Goal: Information Seeking & Learning: Check status

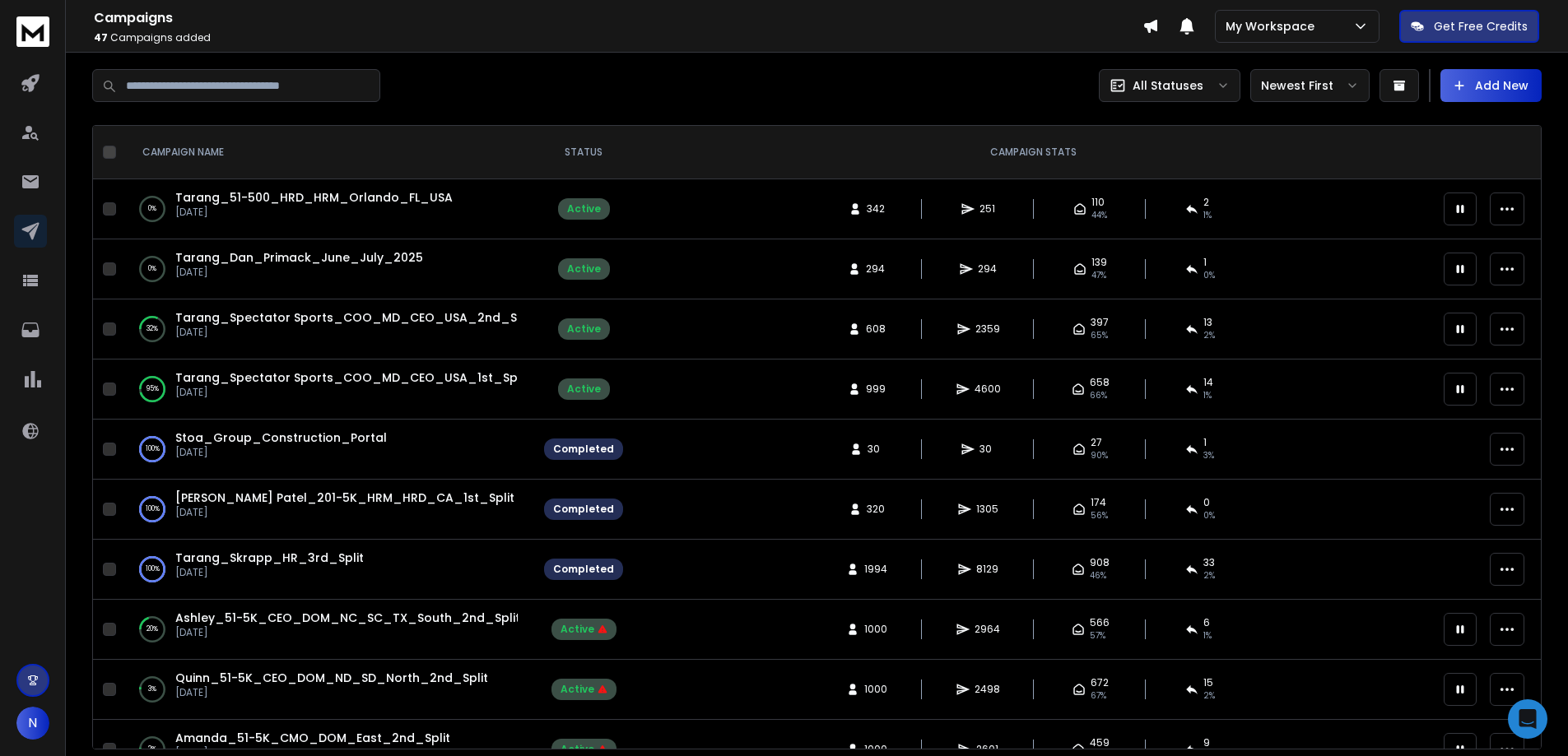
click at [239, 258] on span "Tarang_Dan_Primack_June_July_2025" at bounding box center [299, 258] width 248 height 17
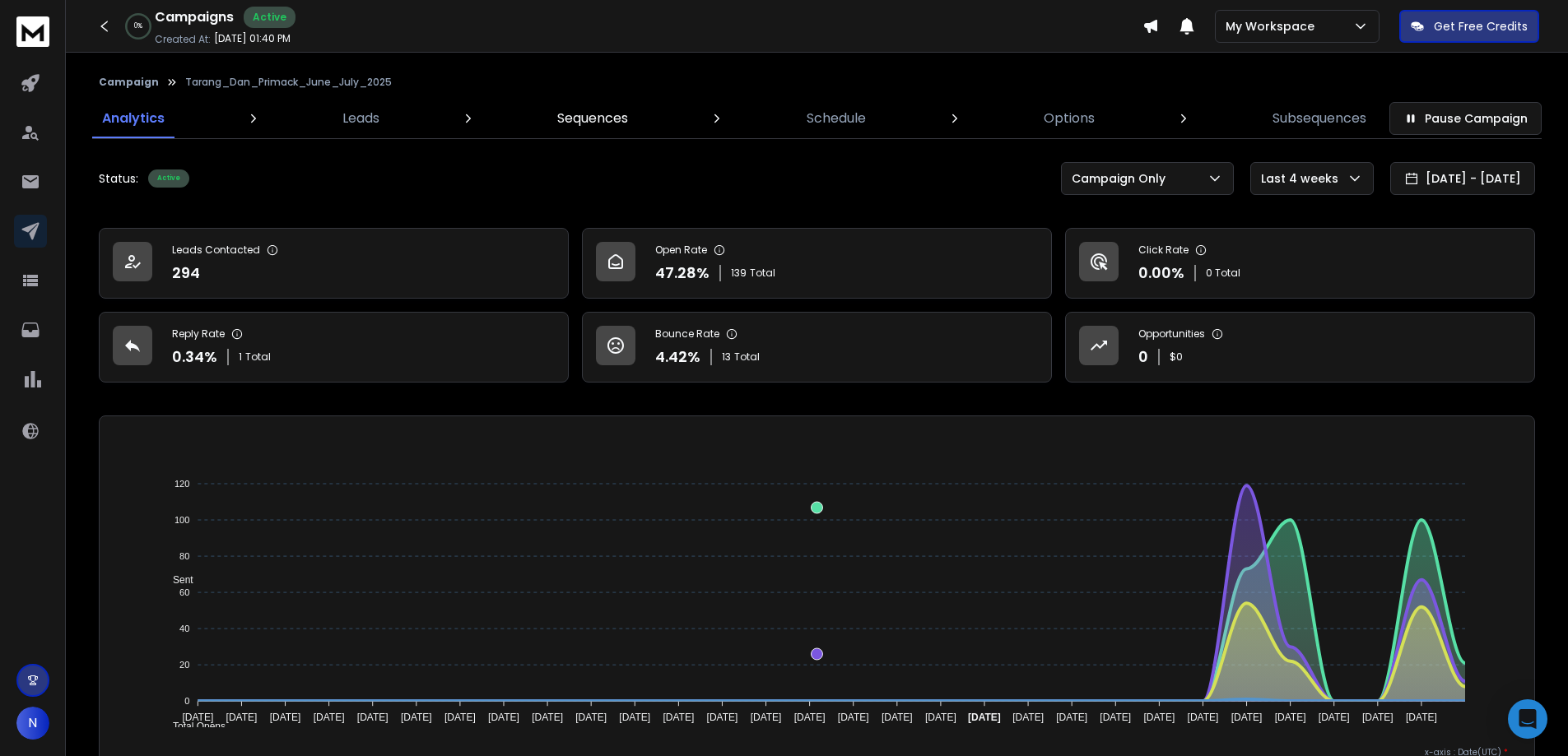
click at [606, 113] on p "Sequences" at bounding box center [592, 118] width 71 height 20
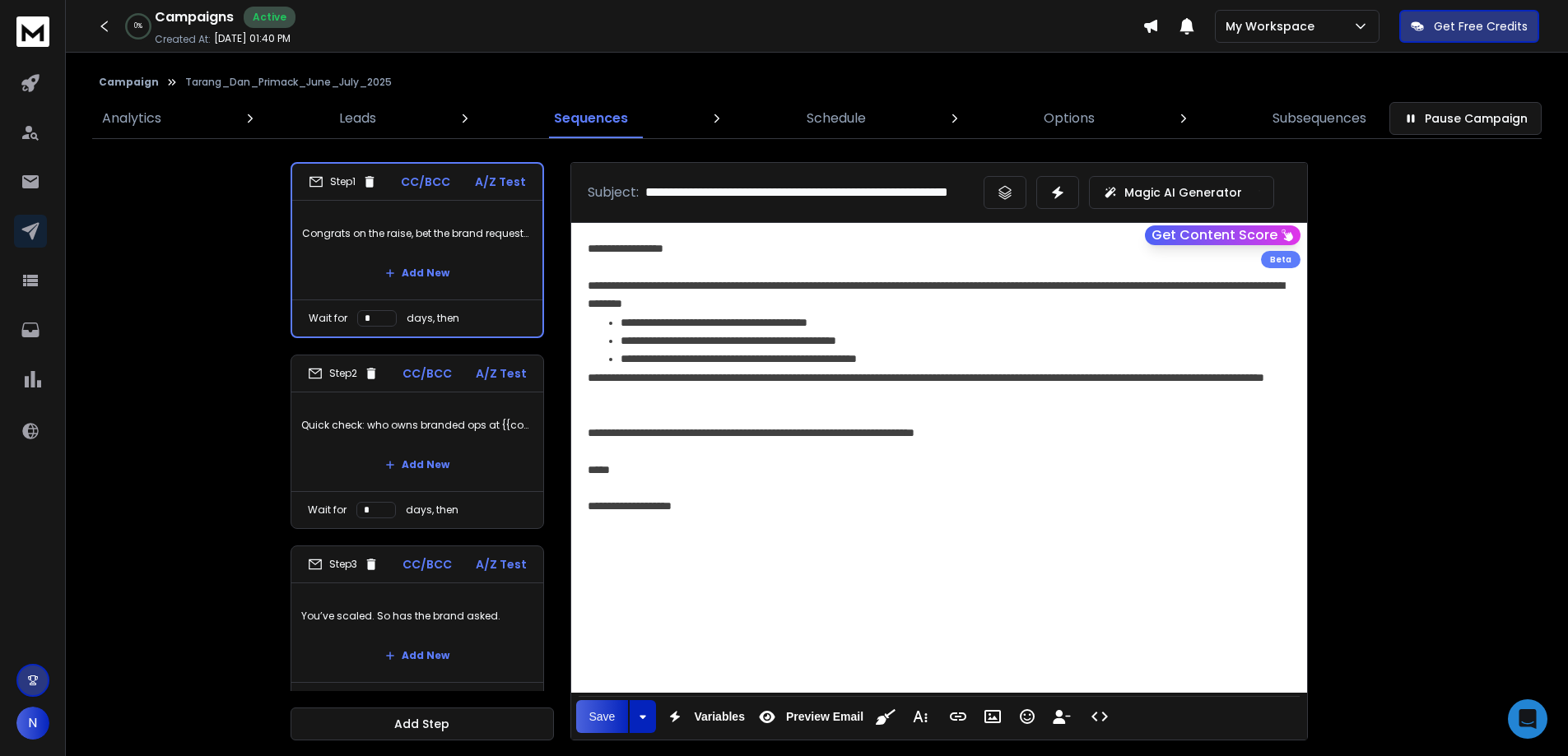
click at [452, 425] on p "Quick check: who owns branded ops at {{companyName}}?" at bounding box center [417, 425] width 232 height 46
type input "**********"
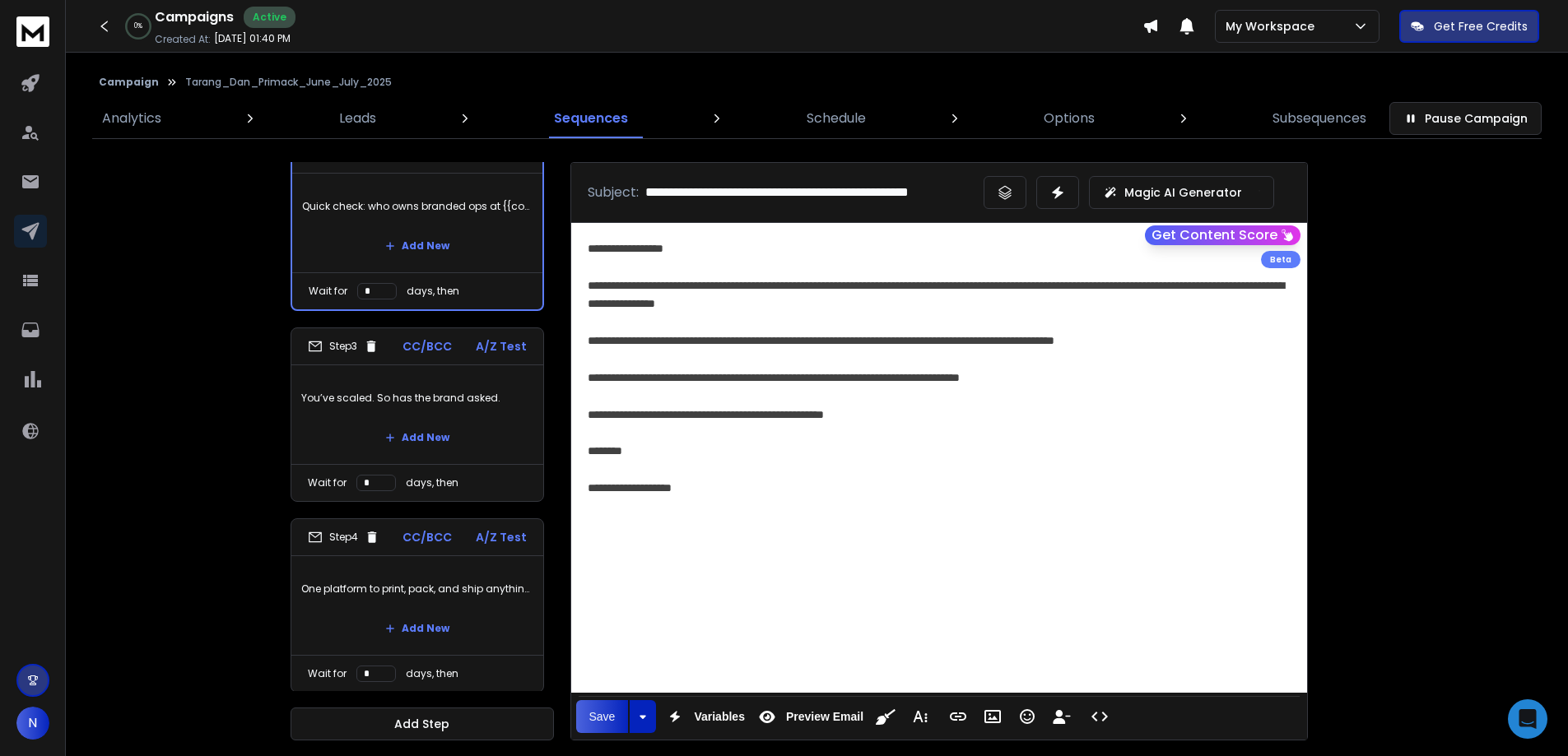
scroll to position [374, 0]
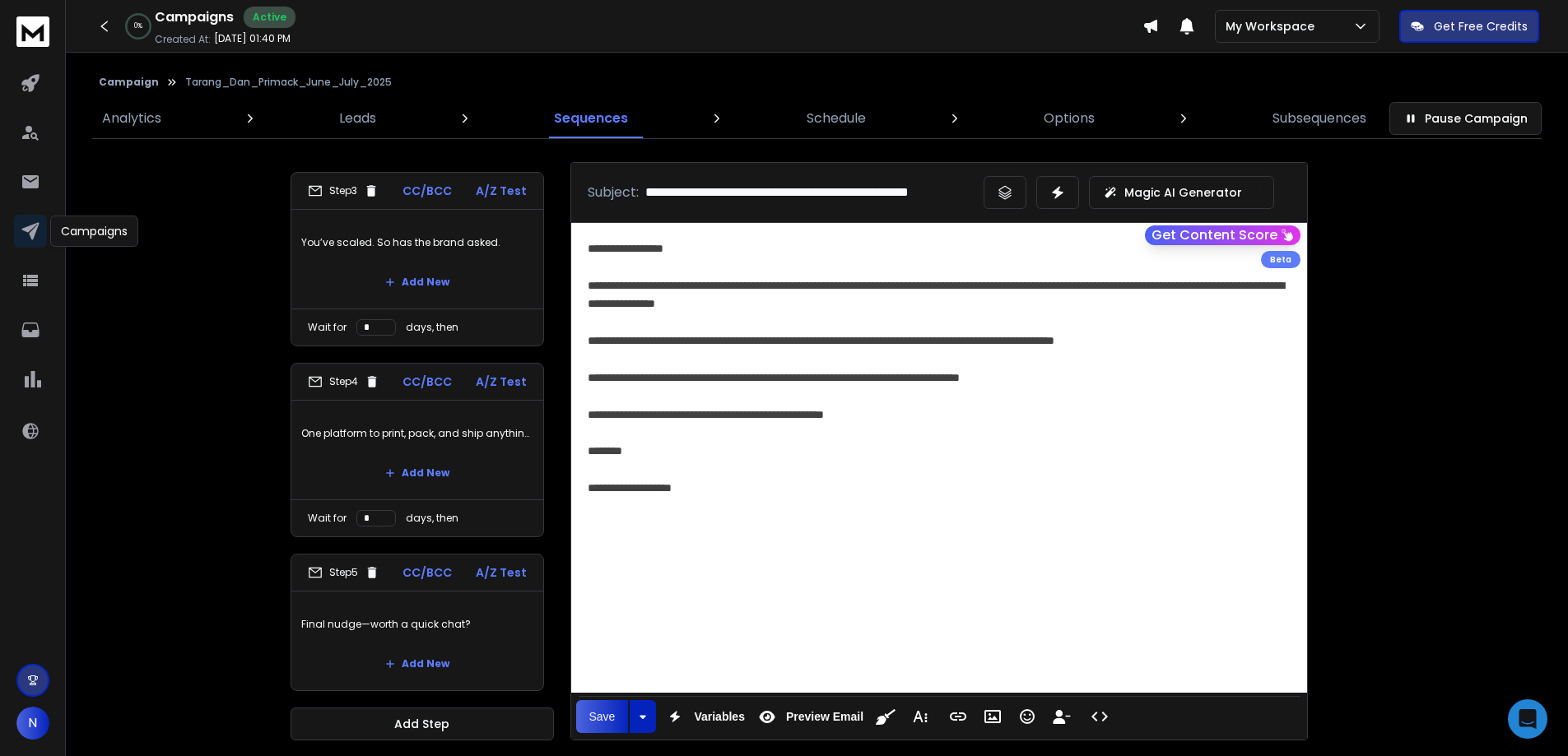
click at [19, 234] on link at bounding box center [30, 231] width 33 height 33
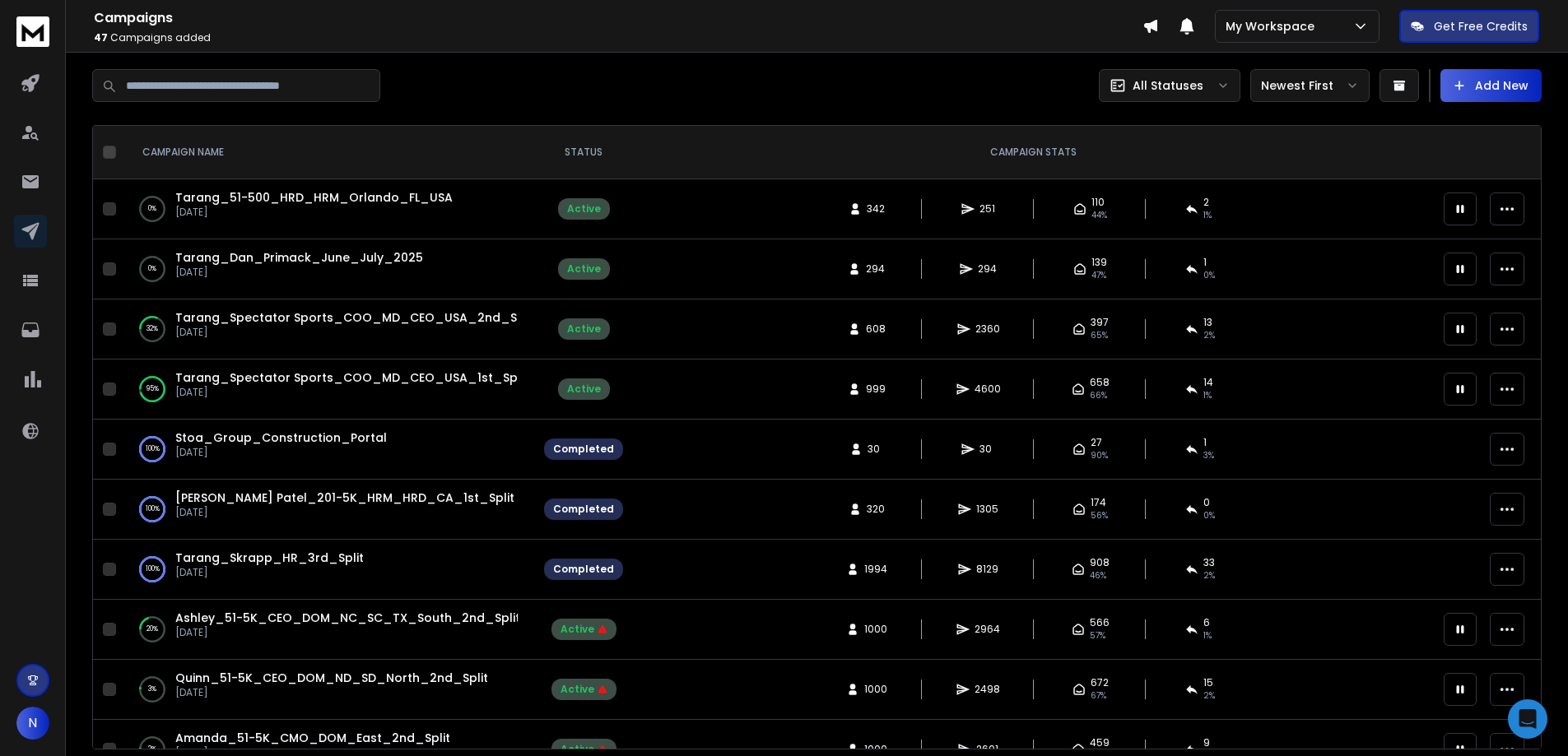
click at [0, 547] on div "N" at bounding box center [33, 378] width 66 height 756
